Goal: Navigation & Orientation: Find specific page/section

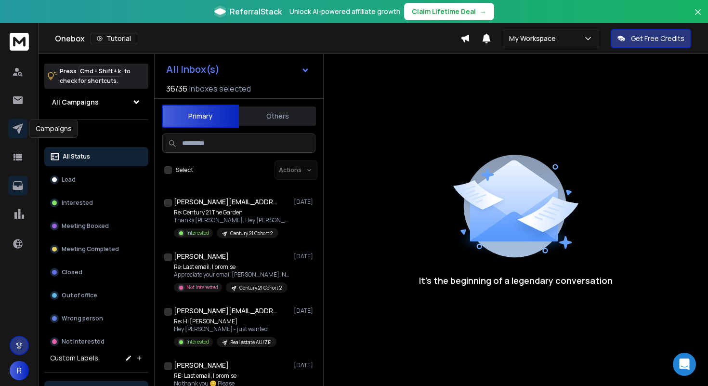
click at [23, 131] on icon at bounding box center [18, 129] width 12 height 12
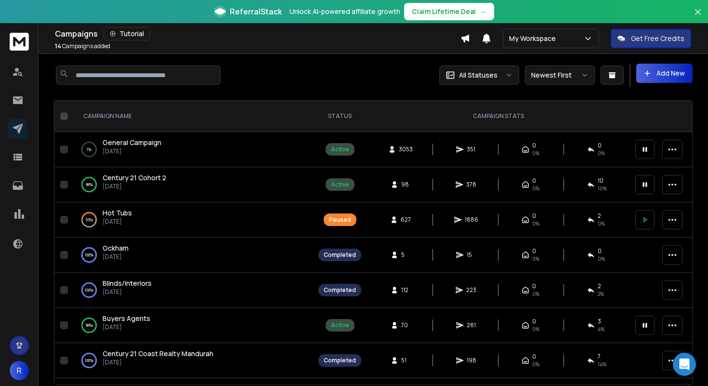
click at [115, 147] on p "[DATE]" at bounding box center [132, 151] width 59 height 8
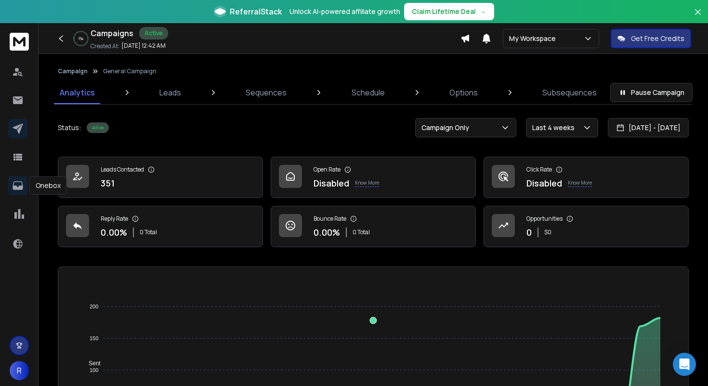
click at [19, 186] on icon at bounding box center [18, 185] width 10 height 9
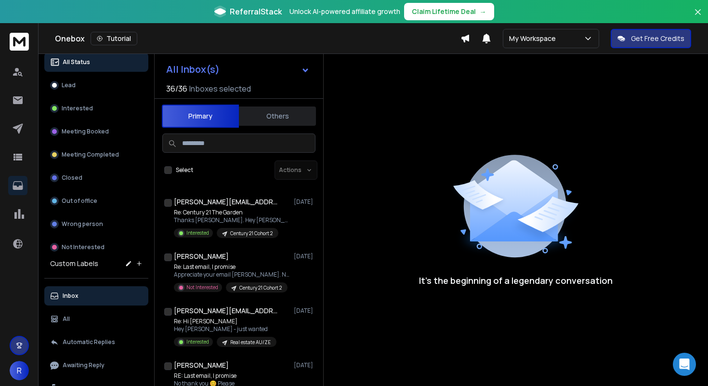
scroll to position [191, 0]
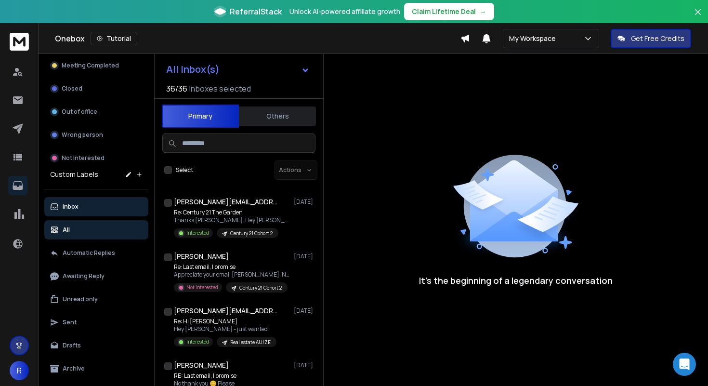
click at [112, 220] on button "All" at bounding box center [96, 229] width 104 height 19
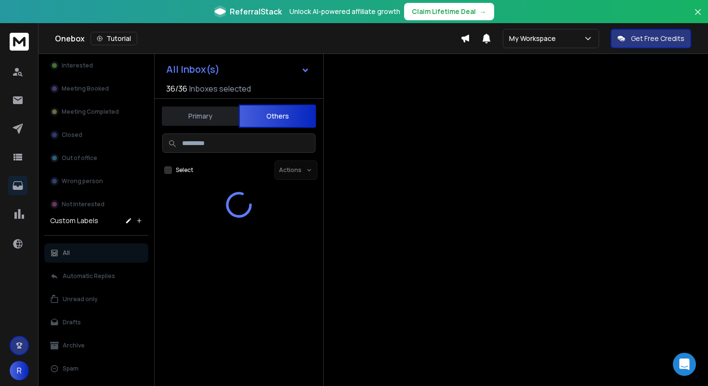
click at [276, 121] on button "Others" at bounding box center [277, 115] width 77 height 23
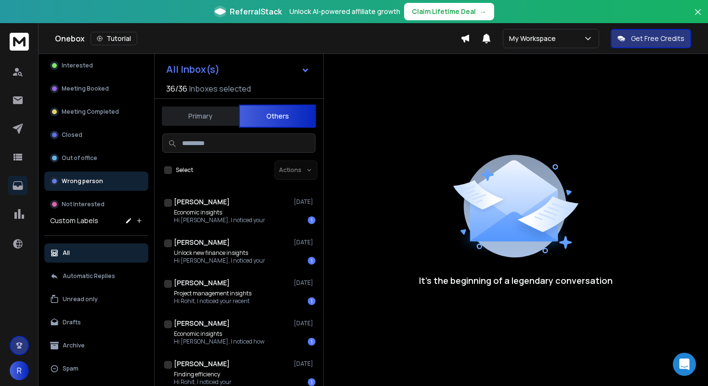
scroll to position [0, 0]
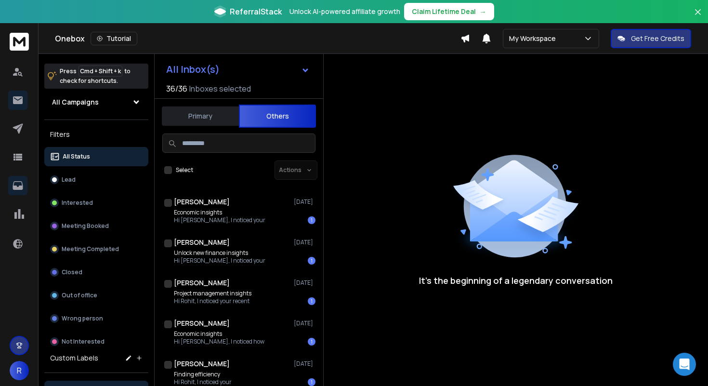
click at [11, 100] on link at bounding box center [17, 99] width 19 height 19
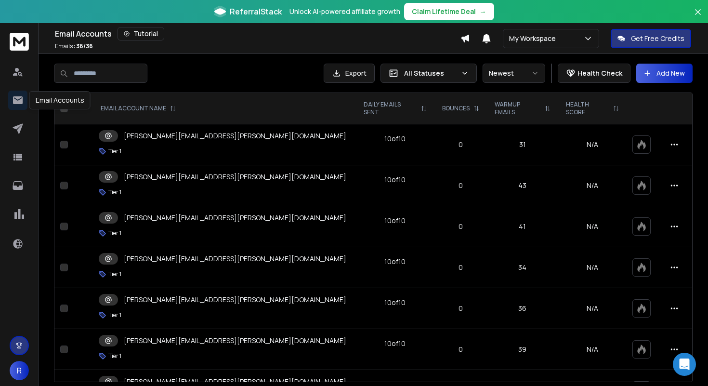
click at [19, 101] on icon at bounding box center [18, 100] width 10 height 8
click at [21, 181] on icon at bounding box center [18, 186] width 12 height 12
